Goal: Task Accomplishment & Management: Use online tool/utility

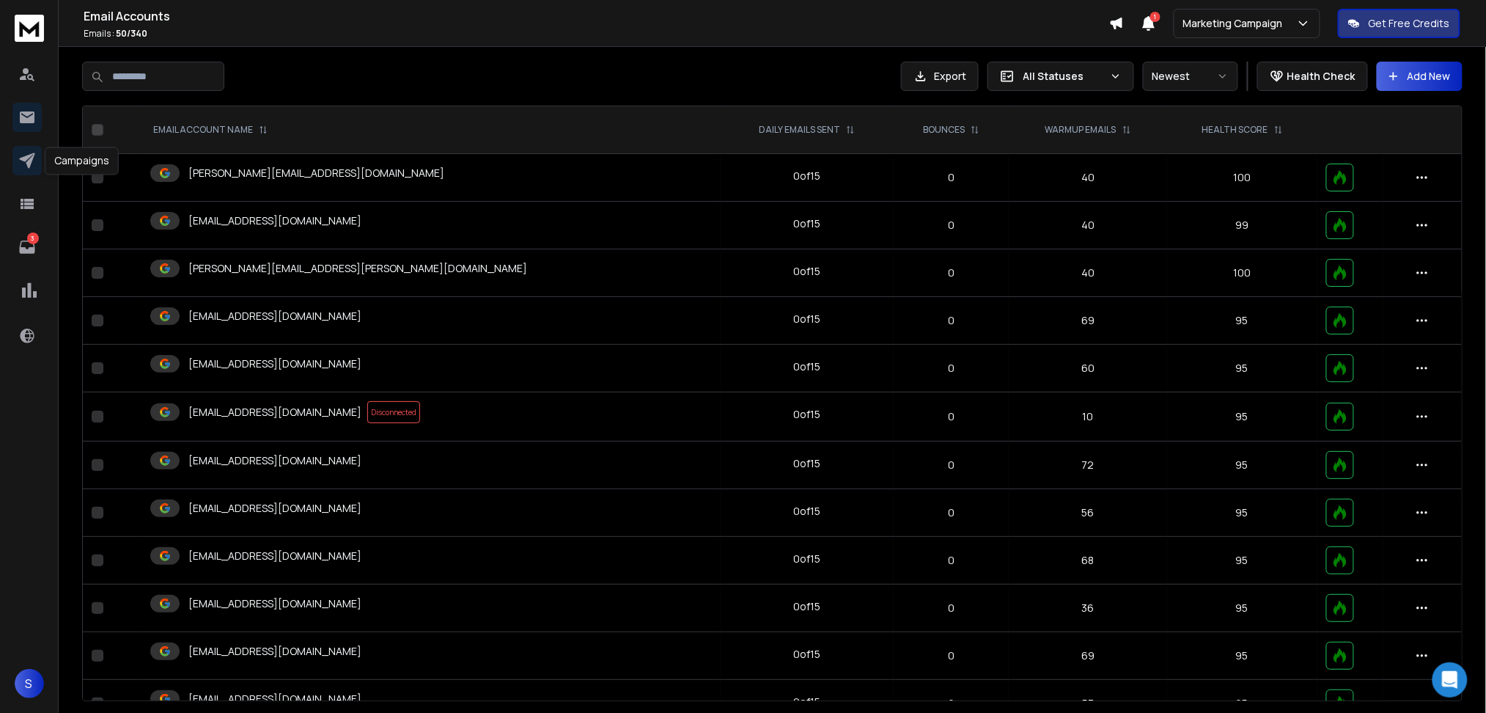
click at [37, 163] on link at bounding box center [26, 160] width 29 height 29
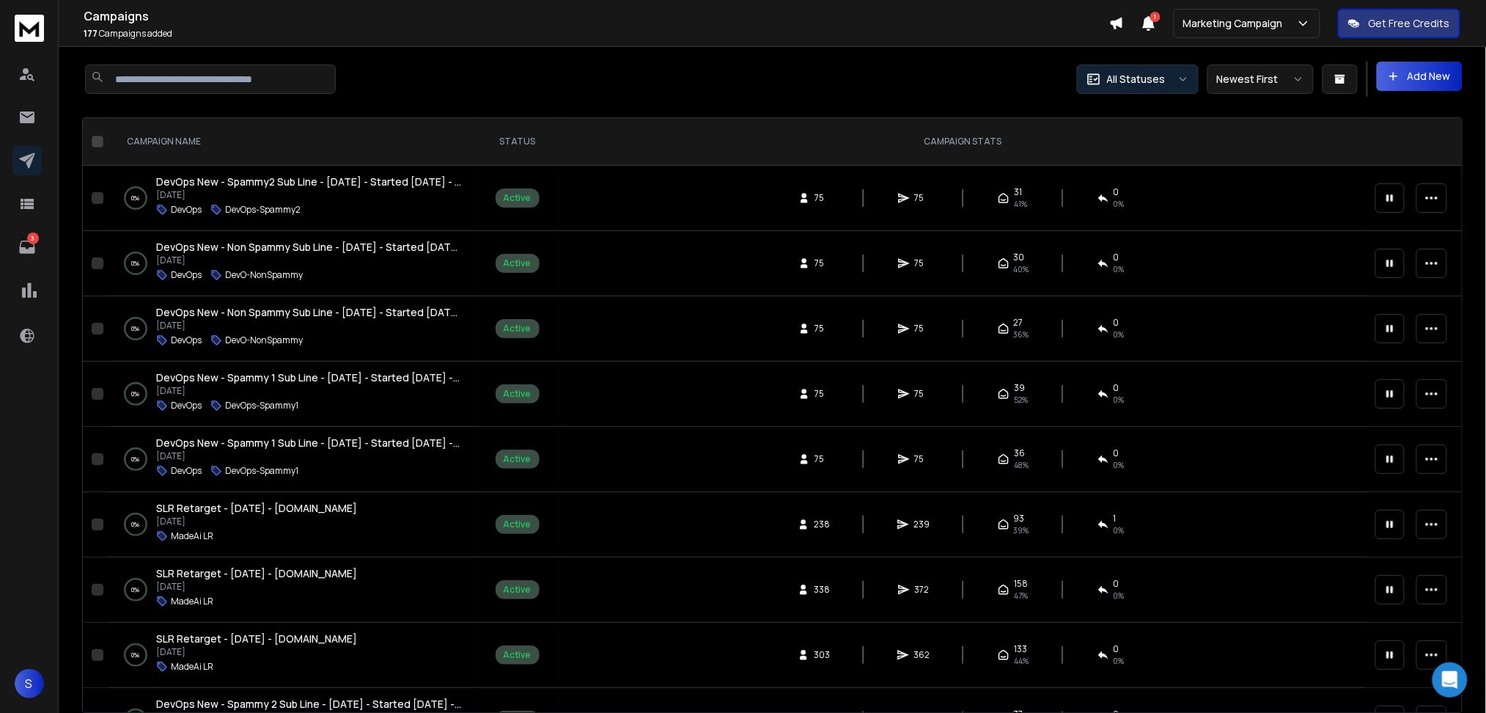
click at [1140, 84] on p "All Statuses" at bounding box center [1136, 79] width 59 height 15
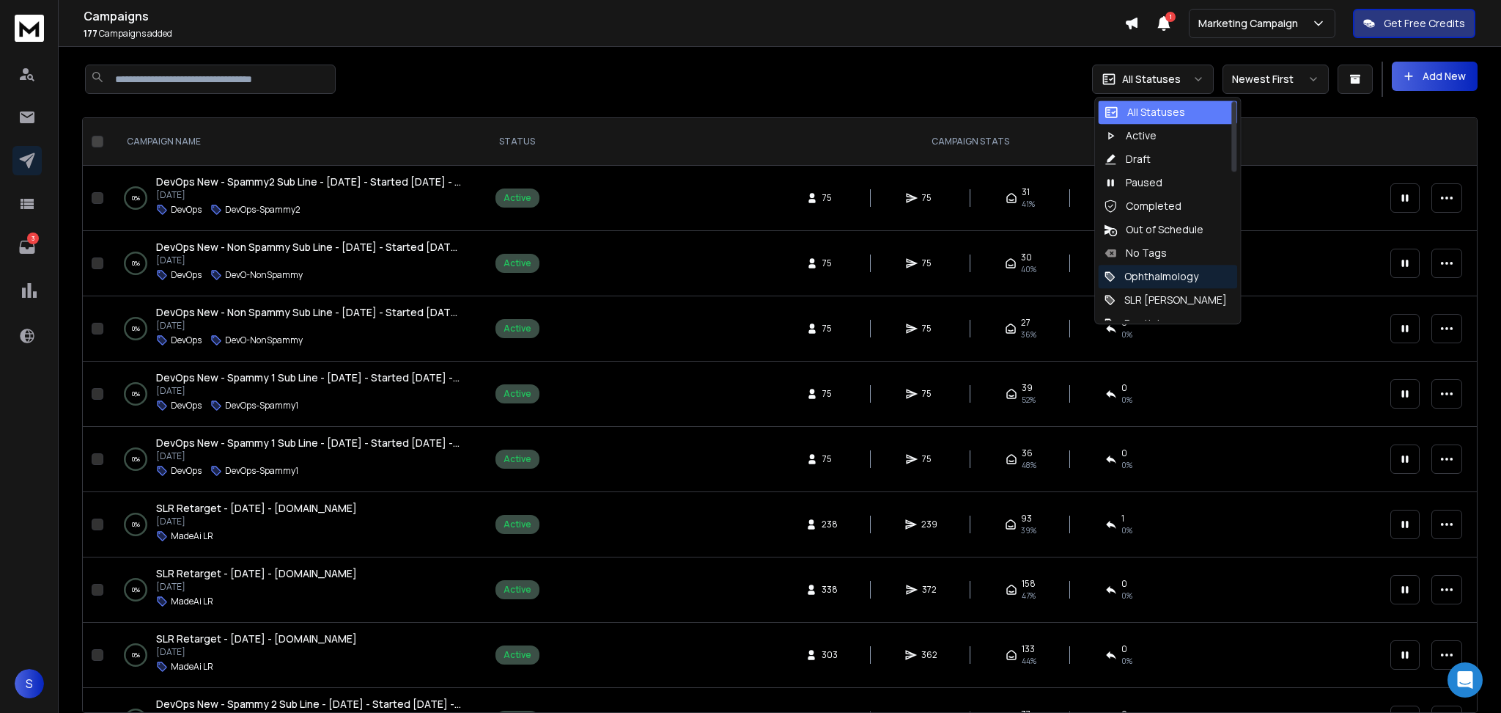
click at [1176, 271] on div "Ophthalmology" at bounding box center [1151, 276] width 95 height 15
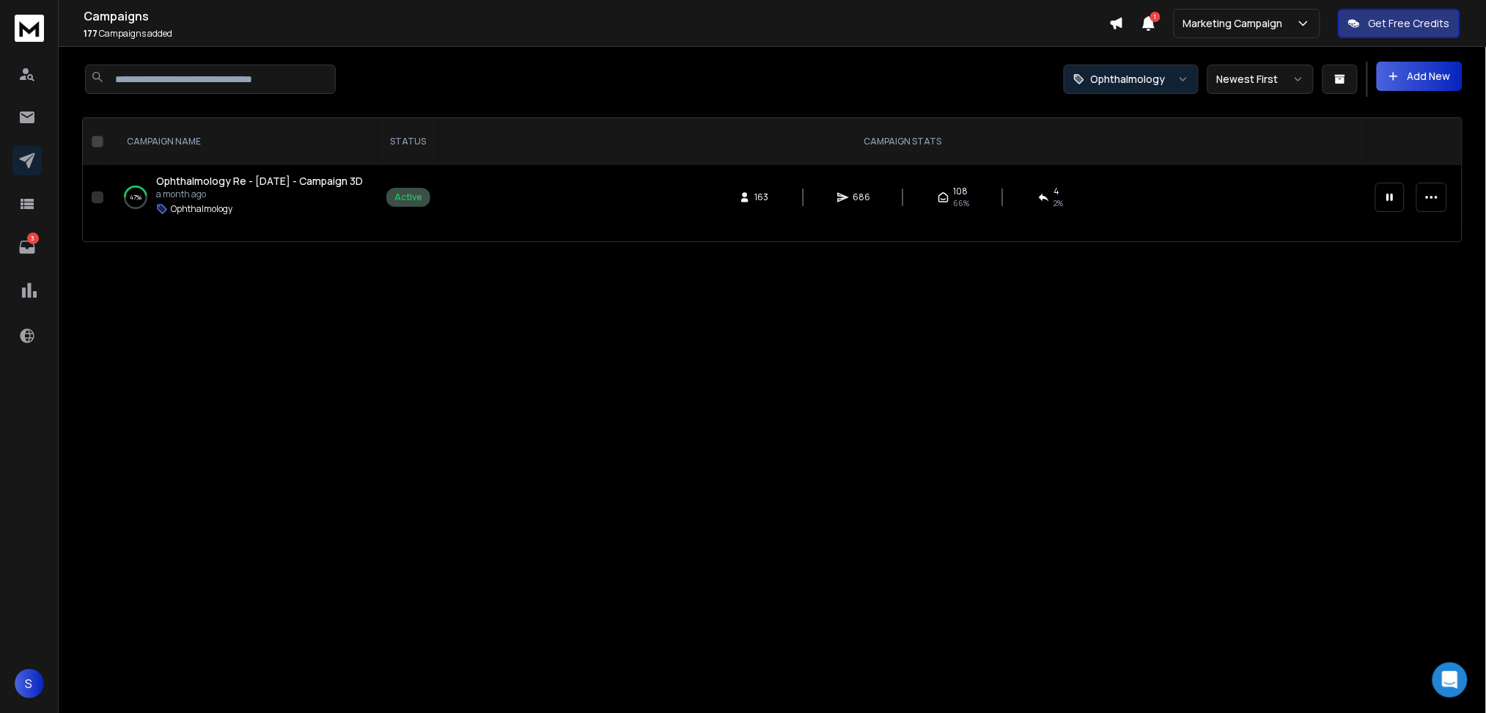
click at [1159, 80] on p "Ophthalmology" at bounding box center [1128, 79] width 75 height 15
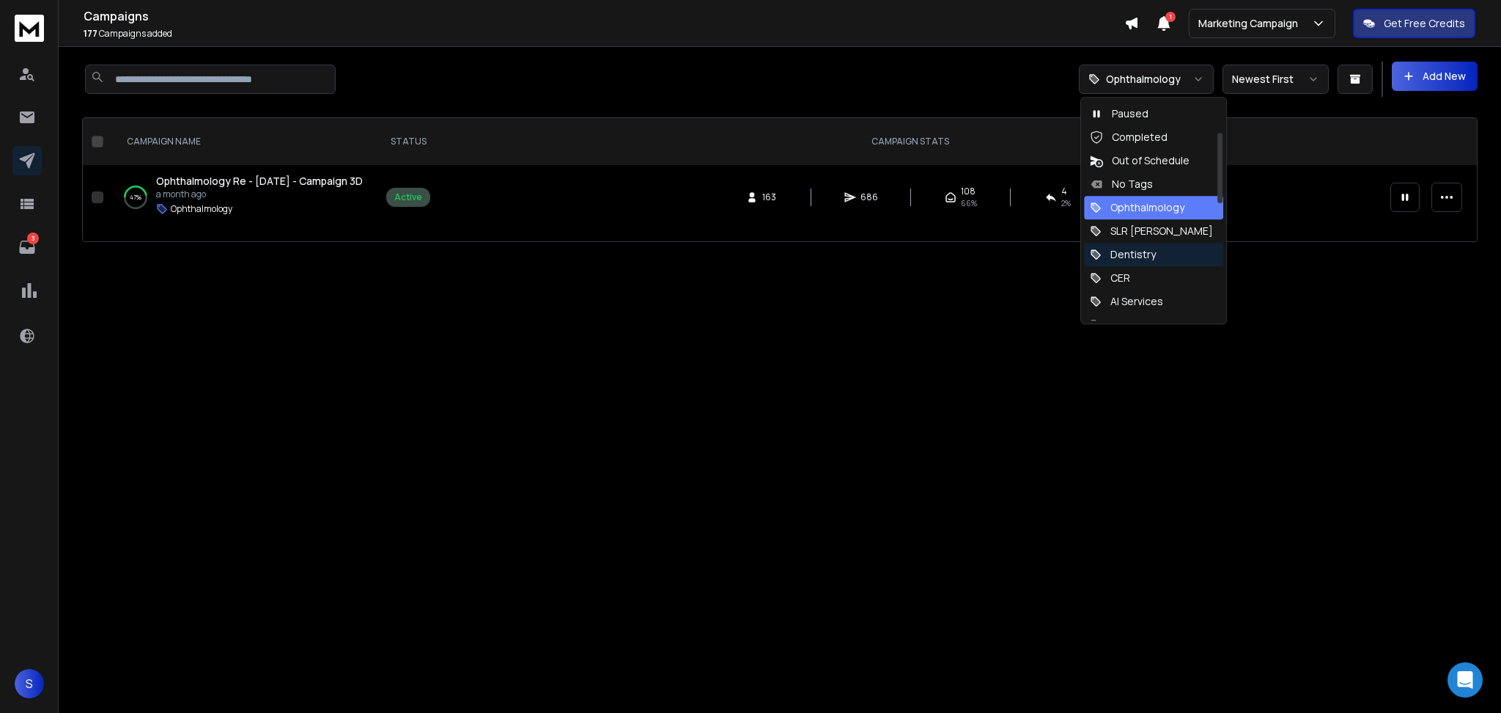
scroll to position [97, 0]
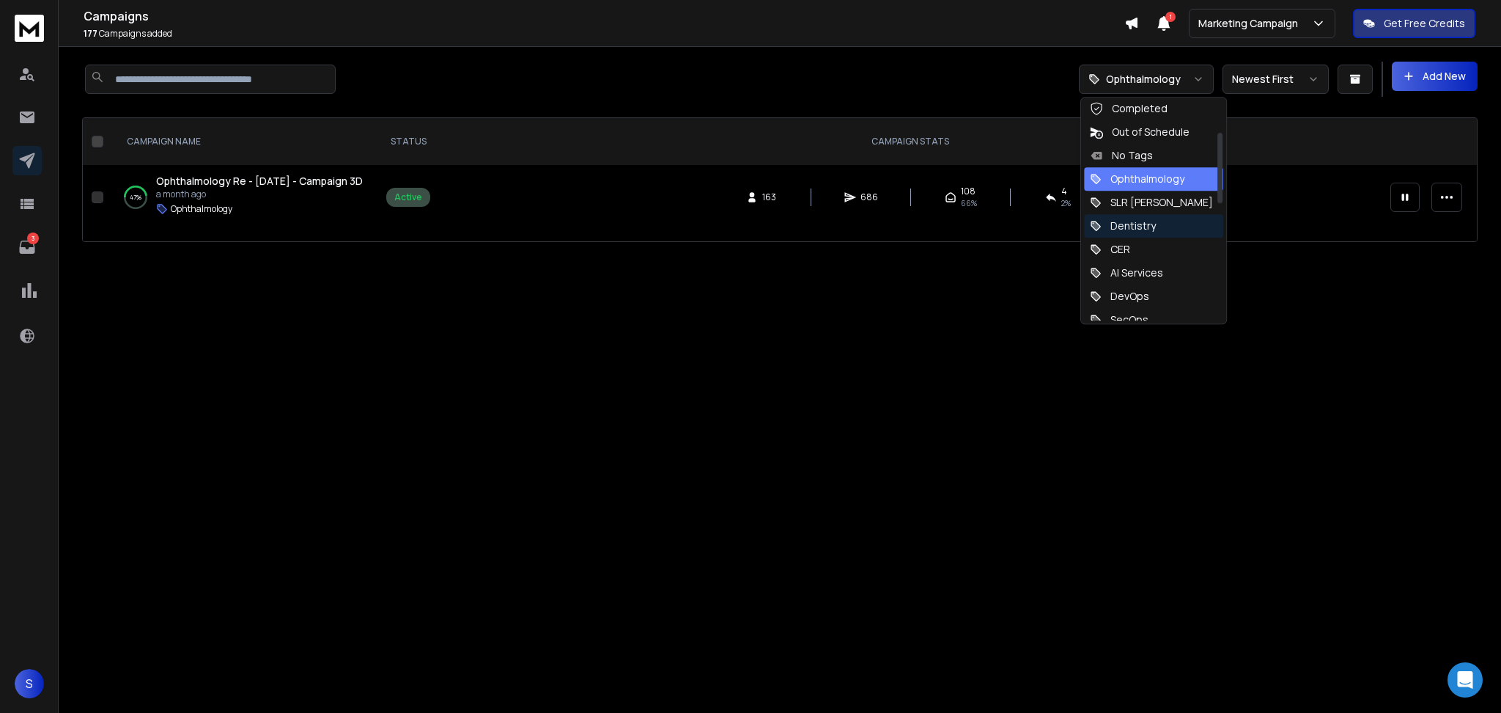
click at [1141, 226] on div "Dentistry" at bounding box center [1123, 225] width 66 height 15
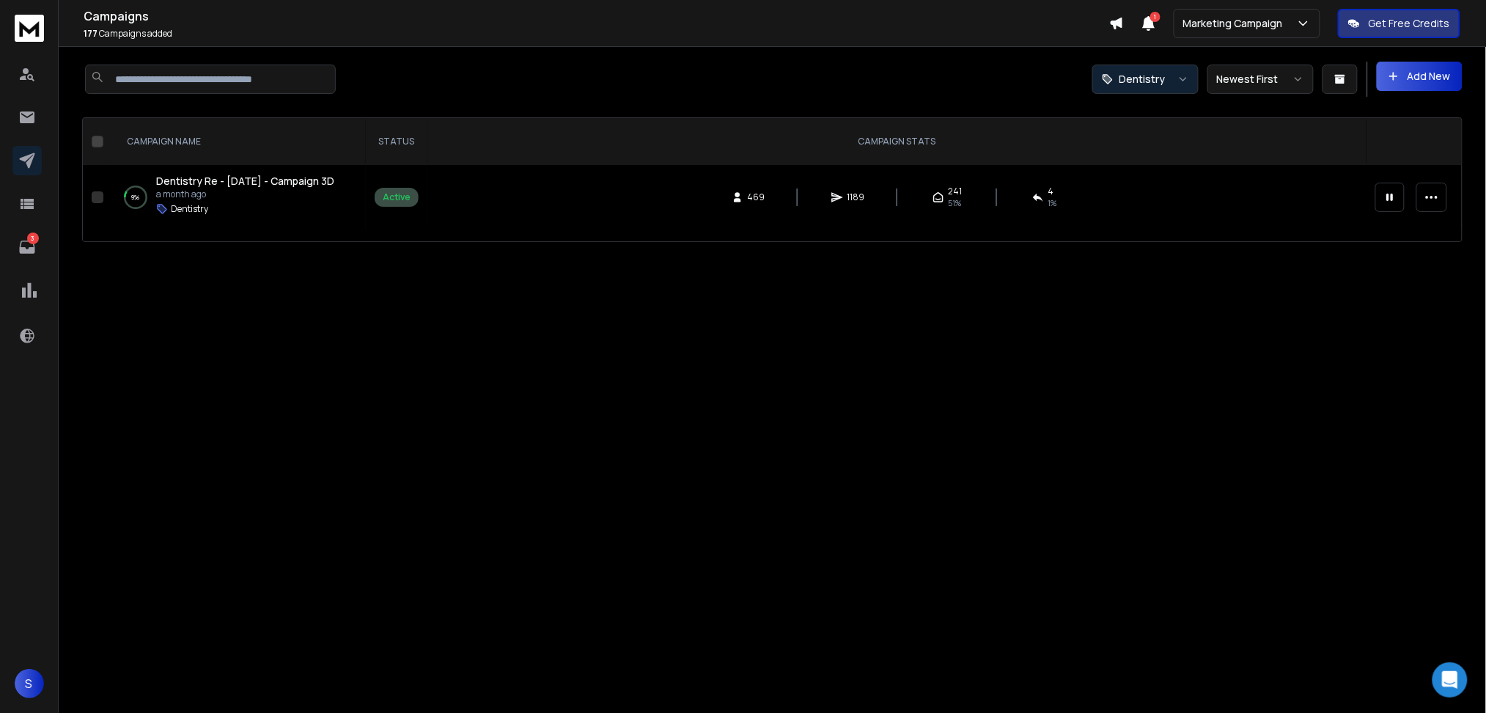
click at [1144, 81] on p "Dentistry" at bounding box center [1142, 79] width 46 height 15
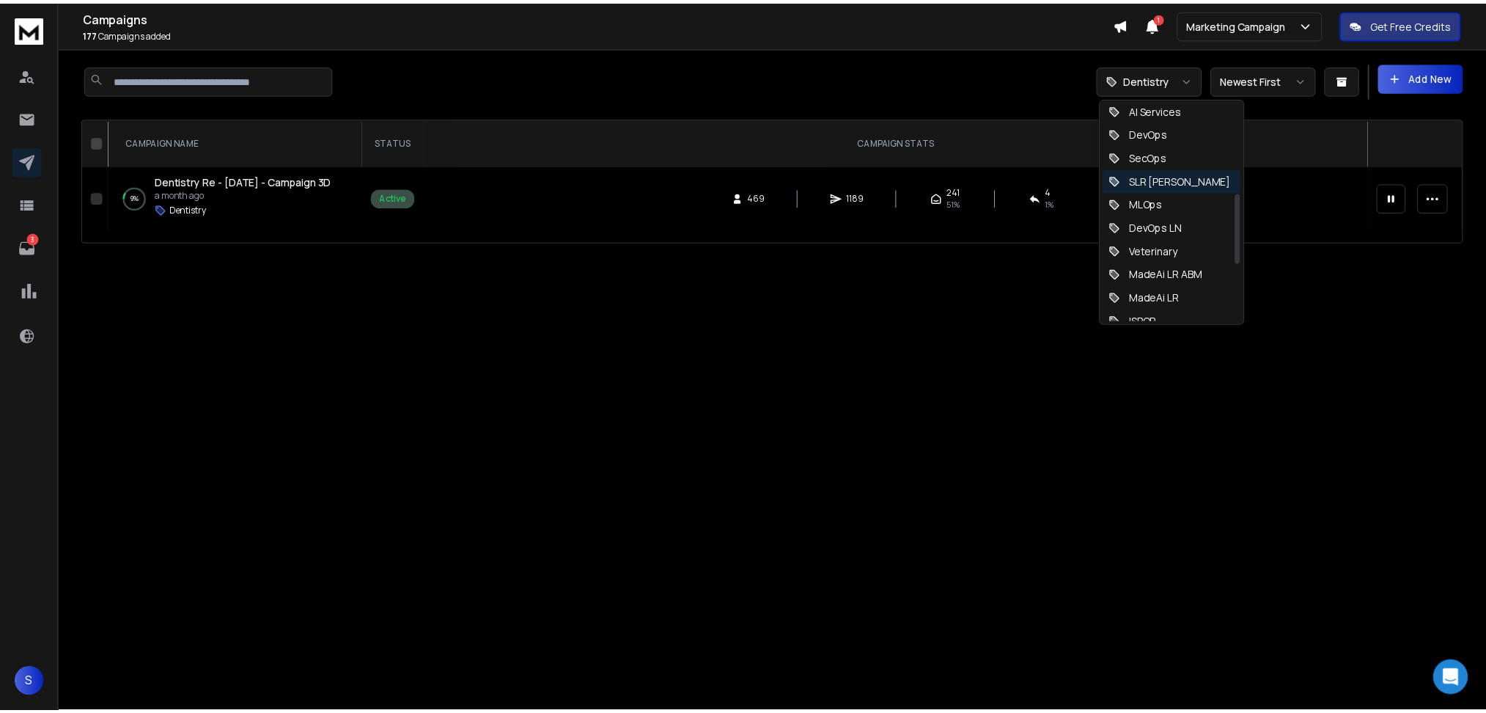
scroll to position [293, 0]
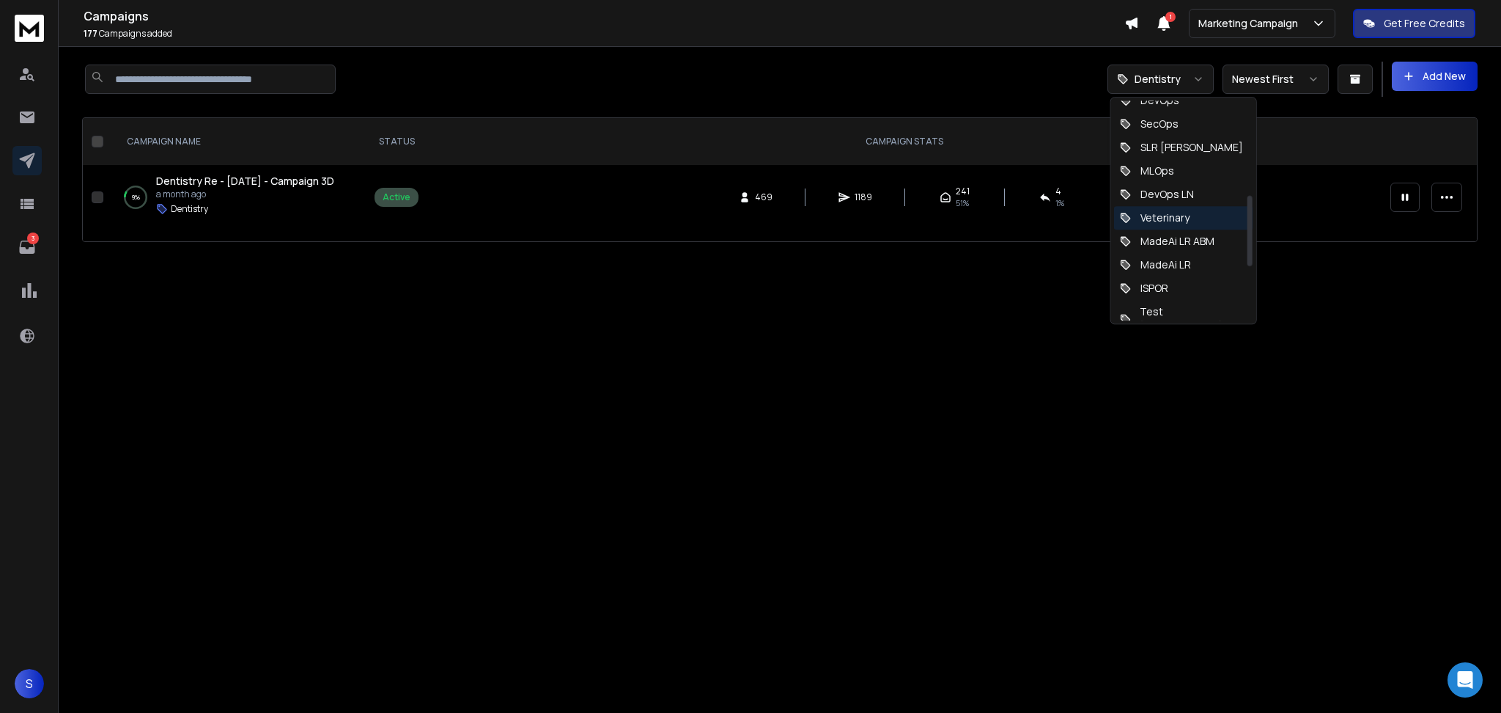
click at [1182, 213] on div "Veterinary" at bounding box center [1155, 217] width 70 height 15
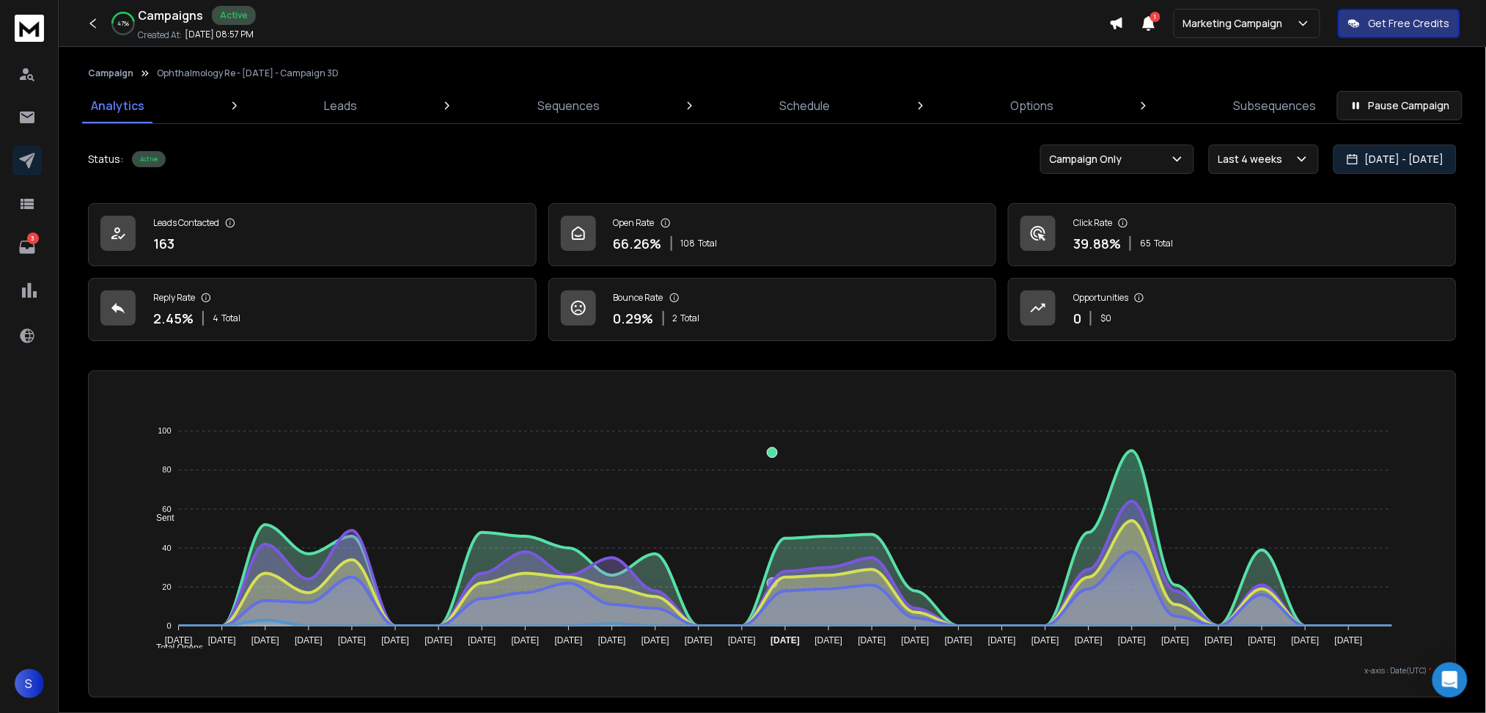
click at [1358, 161] on button "18 Aug 2025 - 15 Sep 2025" at bounding box center [1394, 158] width 123 height 29
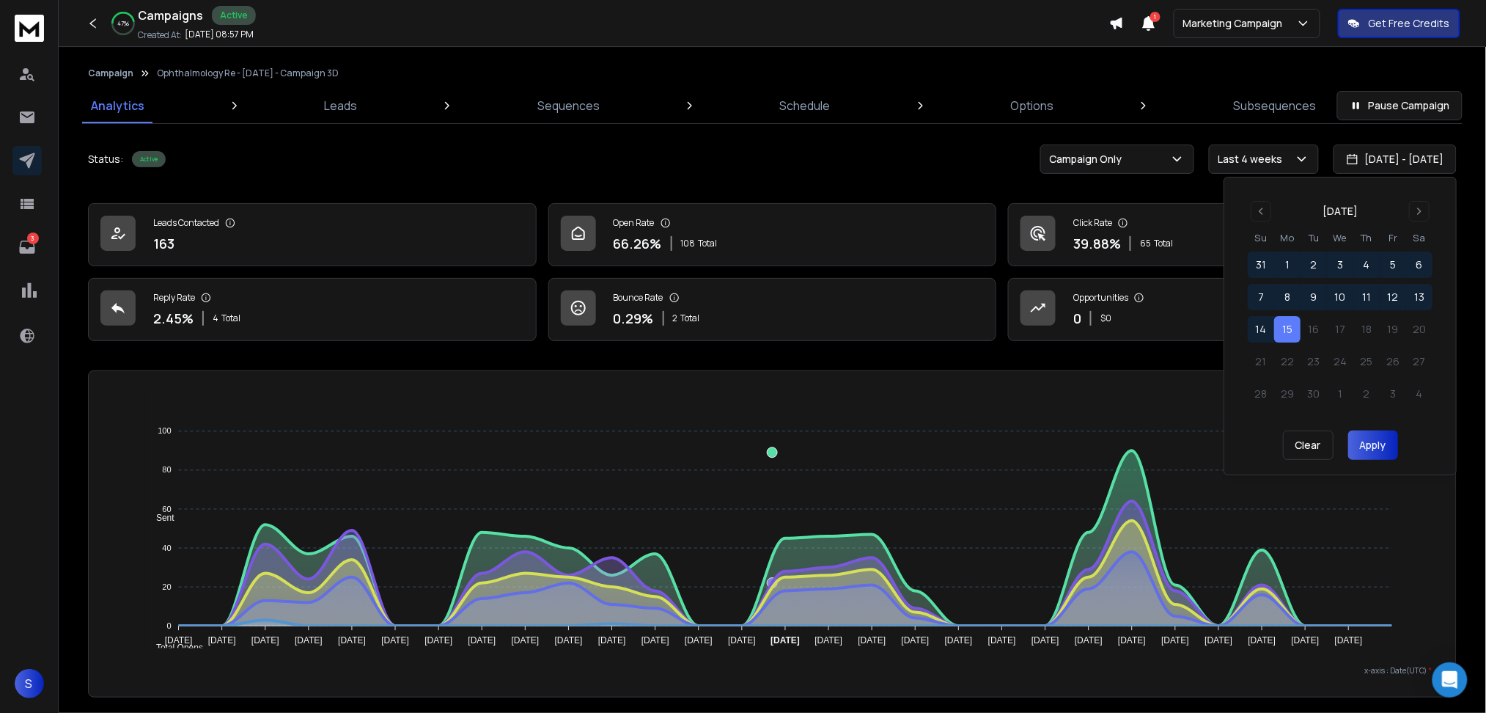
click at [1259, 294] on button "7" at bounding box center [1261, 297] width 26 height 26
click at [1418, 296] on button "13" at bounding box center [1419, 297] width 26 height 26
click at [1369, 441] on button "Apply" at bounding box center [1373, 444] width 50 height 29
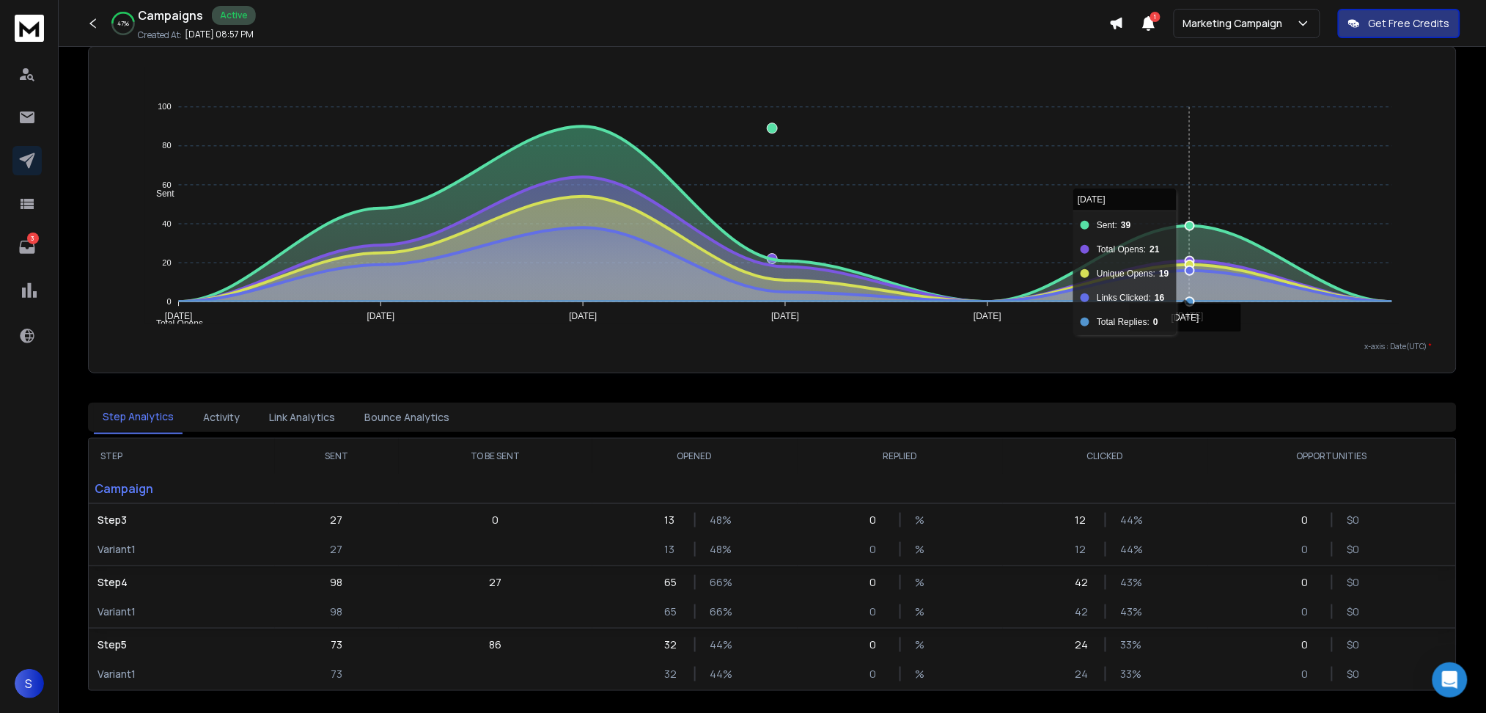
scroll to position [328, 0]
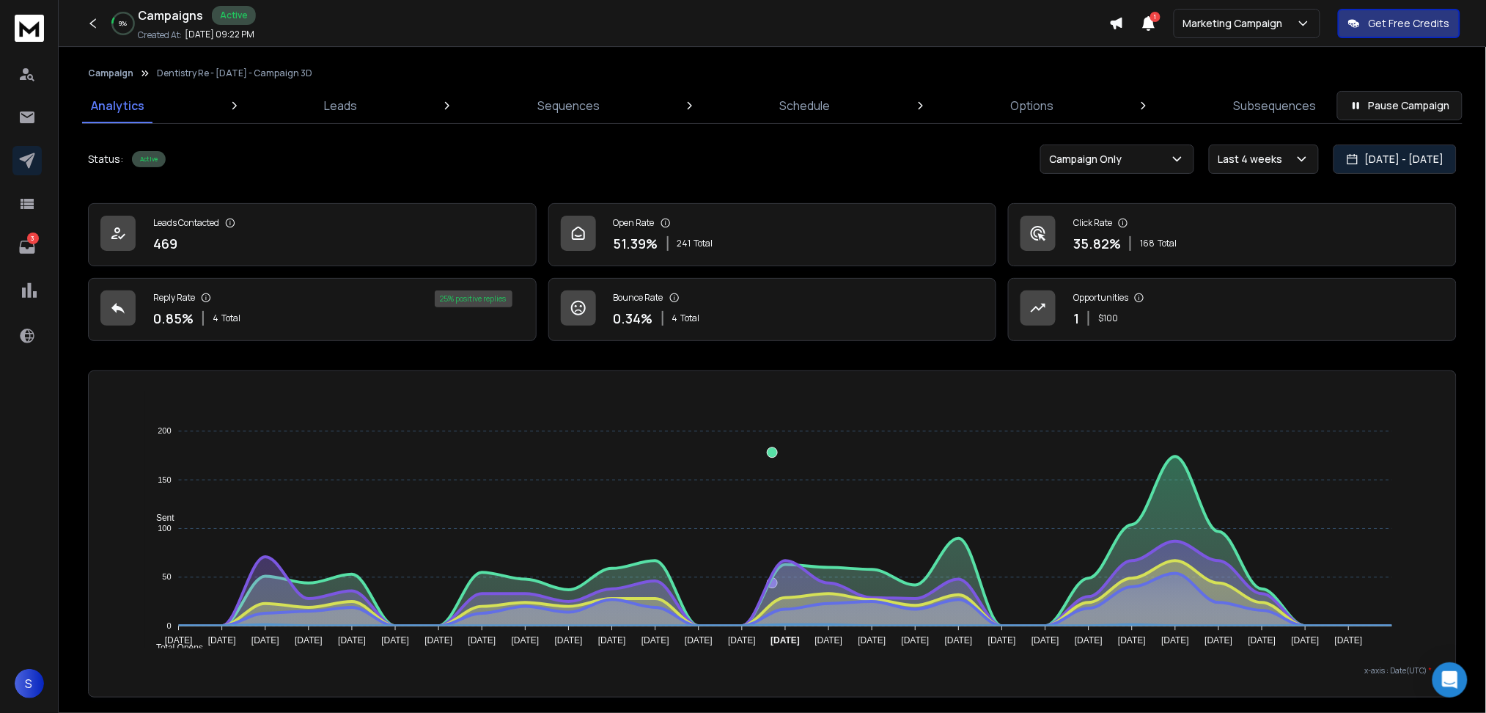
click at [1421, 152] on button "[DATE] - [DATE]" at bounding box center [1394, 158] width 123 height 29
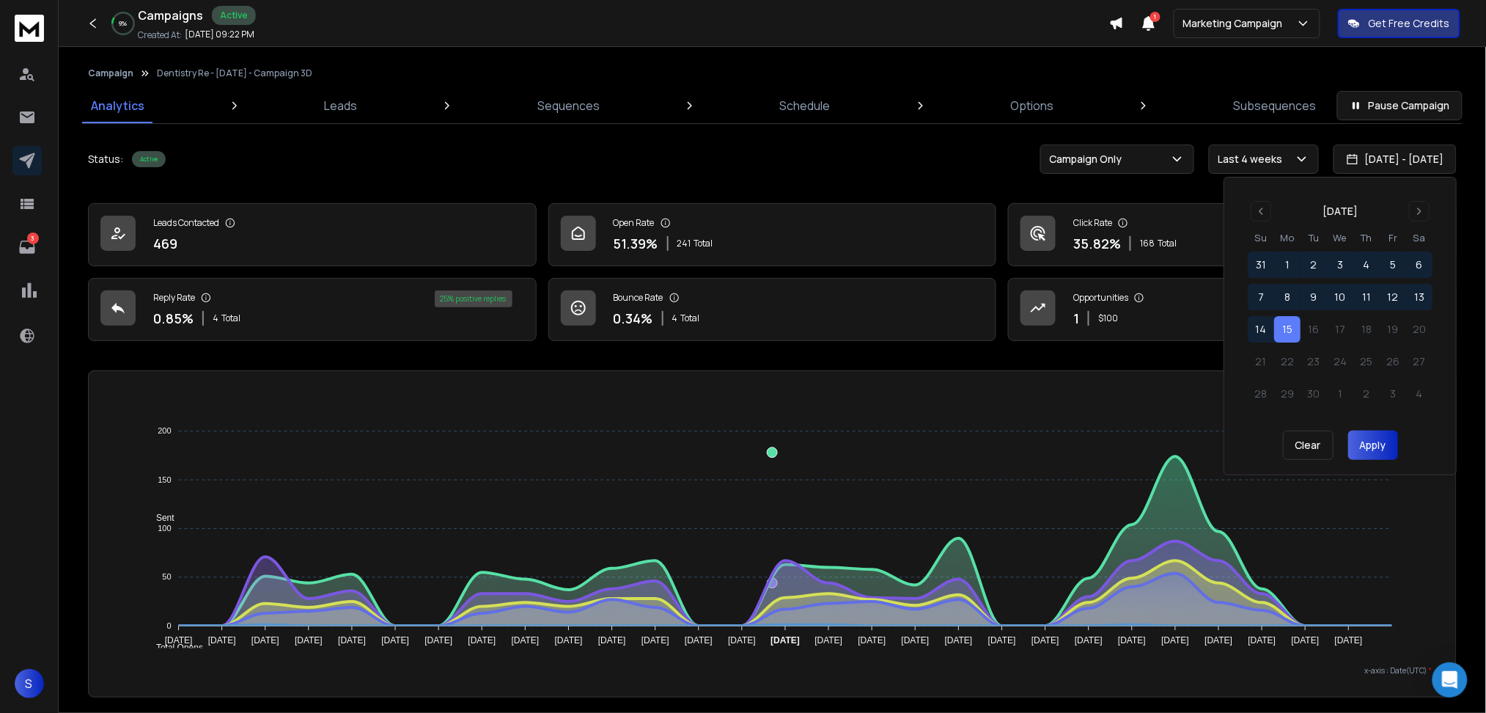
click at [1259, 301] on button "7" at bounding box center [1261, 297] width 26 height 26
click at [1412, 292] on button "13" at bounding box center [1419, 297] width 26 height 26
click at [1365, 440] on button "Apply" at bounding box center [1373, 444] width 50 height 29
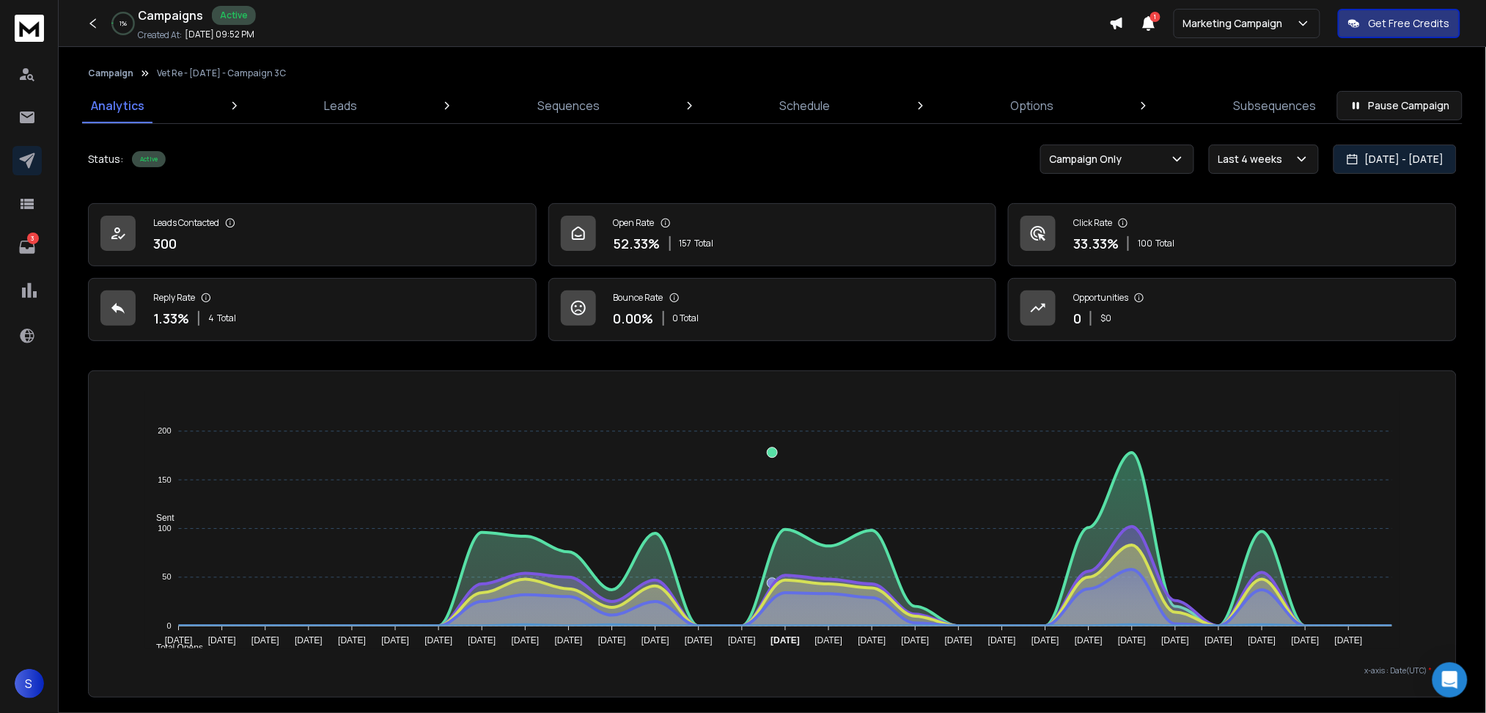
click at [1333, 152] on button "[DATE] - [DATE]" at bounding box center [1394, 158] width 123 height 29
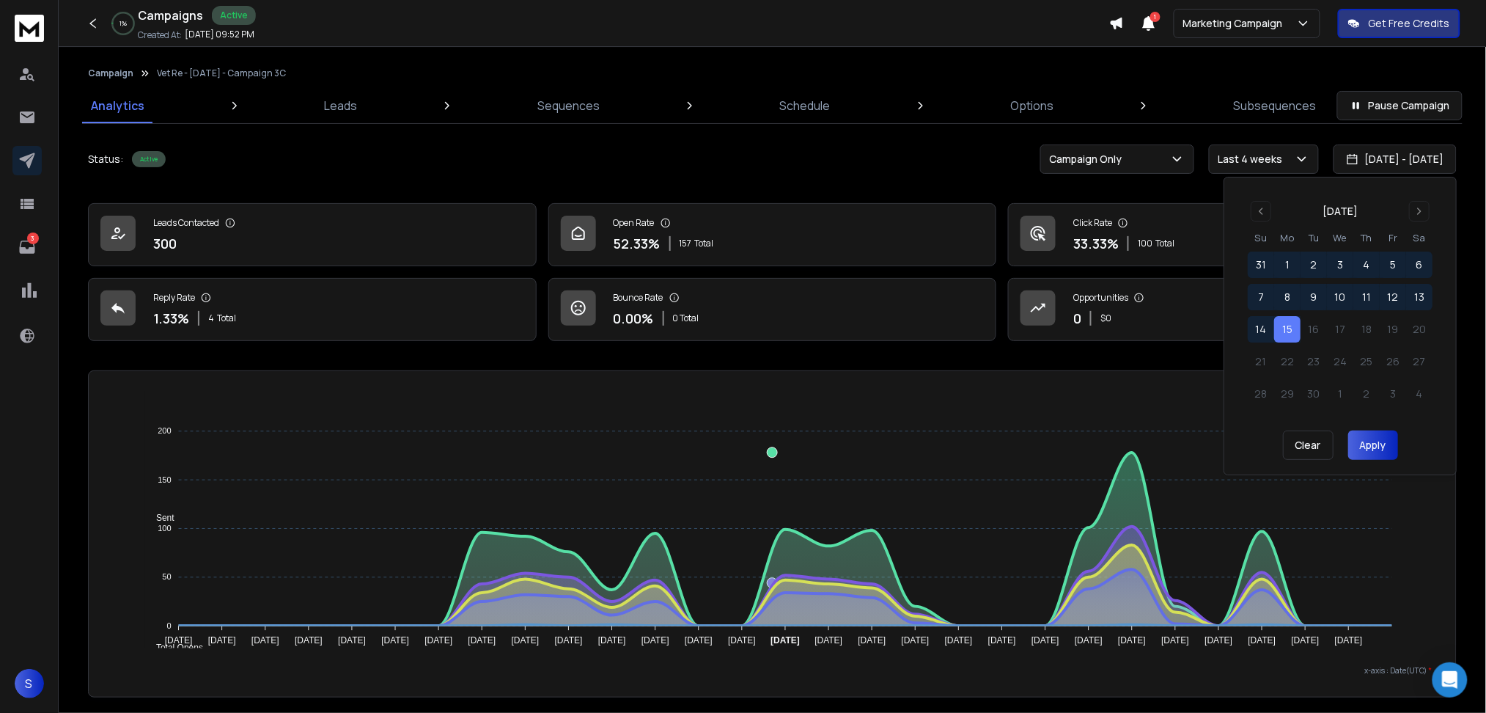
click at [1262, 301] on button "7" at bounding box center [1261, 297] width 26 height 26
click at [1421, 291] on button "13" at bounding box center [1419, 297] width 26 height 26
click at [1352, 441] on button "Apply" at bounding box center [1373, 444] width 50 height 29
